Goal: Task Accomplishment & Management: Complete application form

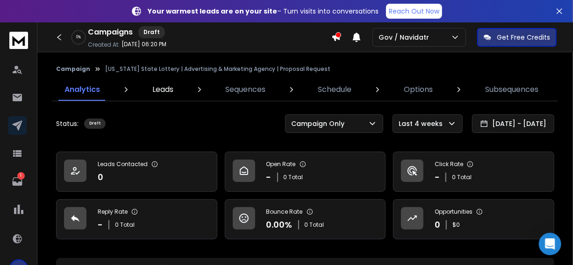
click at [162, 87] on p "Leads" at bounding box center [162, 89] width 21 height 11
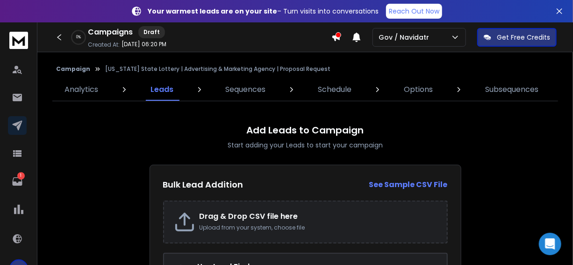
click at [231, 215] on h2 "Drag & Drop CSV file here" at bounding box center [319, 216] width 238 height 11
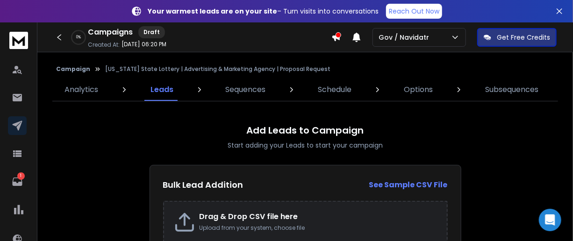
click at [250, 215] on h2 "Drag & Drop CSV file here" at bounding box center [319, 216] width 238 height 11
type input "**********"
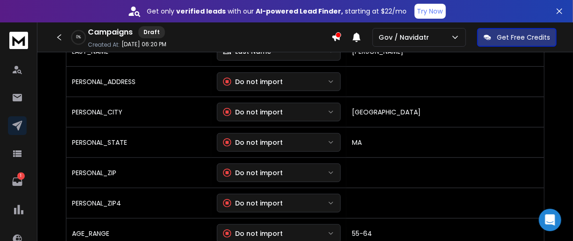
scroll to position [36, 0]
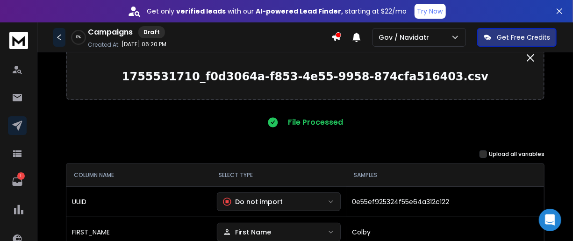
click at [61, 39] on icon at bounding box center [59, 37] width 4 height 6
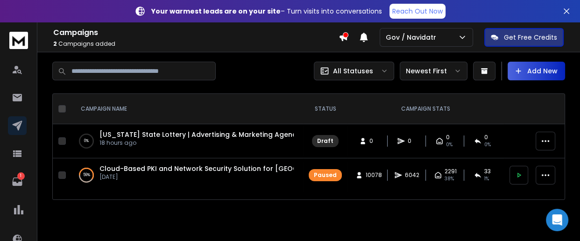
click at [164, 135] on span "[US_STATE] State Lottery | Advertising & Marketing Agency | Proposal Request" at bounding box center [233, 134] width 267 height 9
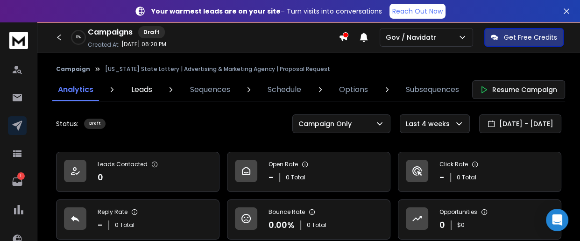
click at [142, 93] on p "Leads" at bounding box center [141, 89] width 21 height 11
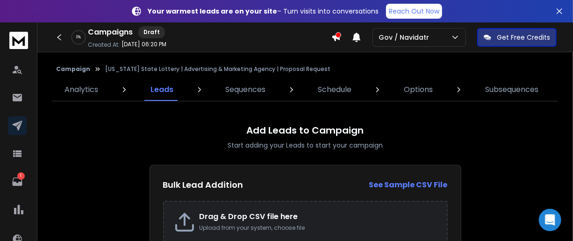
click at [266, 220] on h2 "Drag & Drop CSV file here" at bounding box center [319, 216] width 238 height 11
click at [250, 214] on h2 "Drag & Drop CSV file here" at bounding box center [319, 216] width 238 height 11
